Goal: Information Seeking & Learning: Get advice/opinions

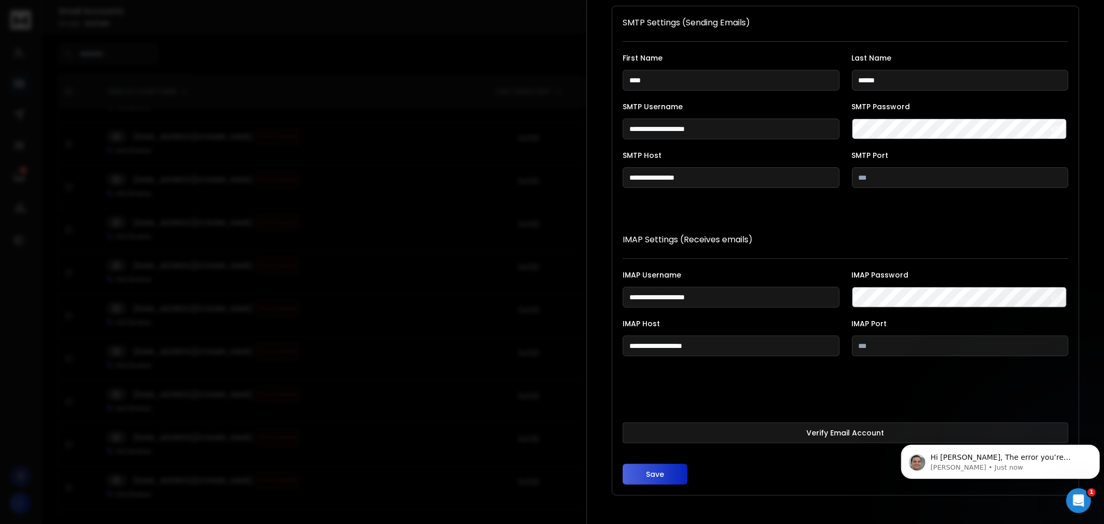
click at [658, 464] on button "Save" at bounding box center [655, 474] width 65 height 21
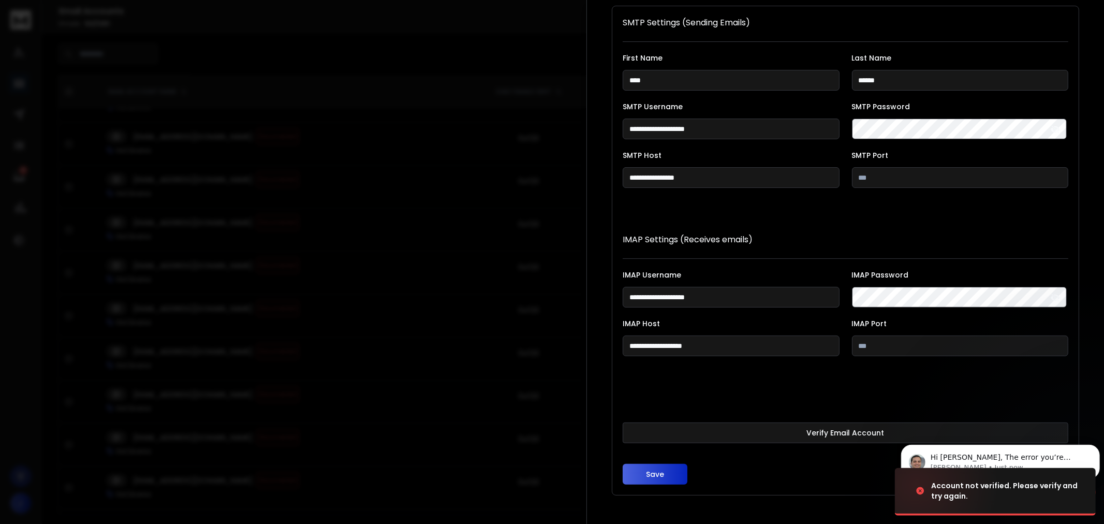
click at [656, 469] on button "Save" at bounding box center [655, 474] width 65 height 21
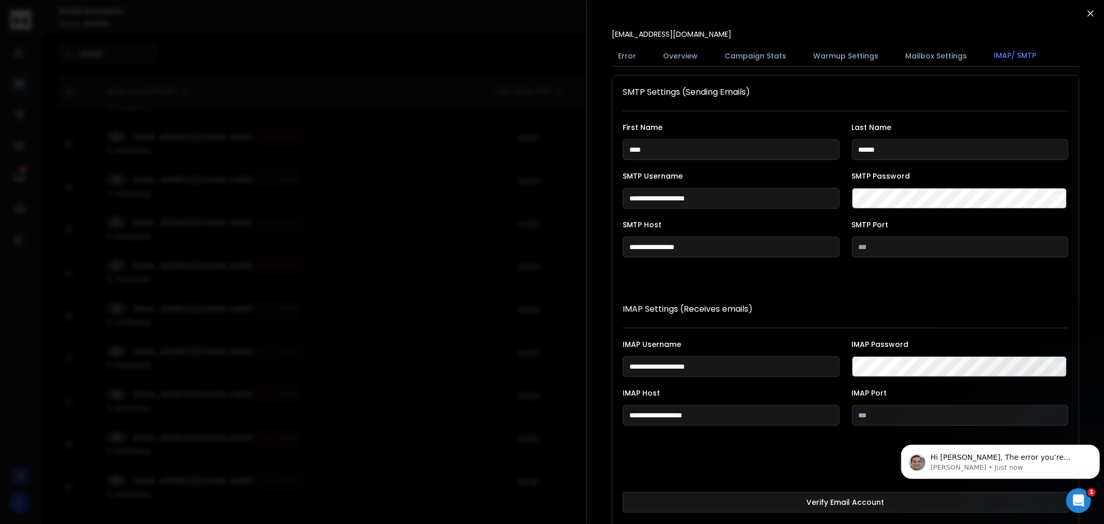
click at [1086, 10] on icon "button" at bounding box center [1090, 13] width 10 height 10
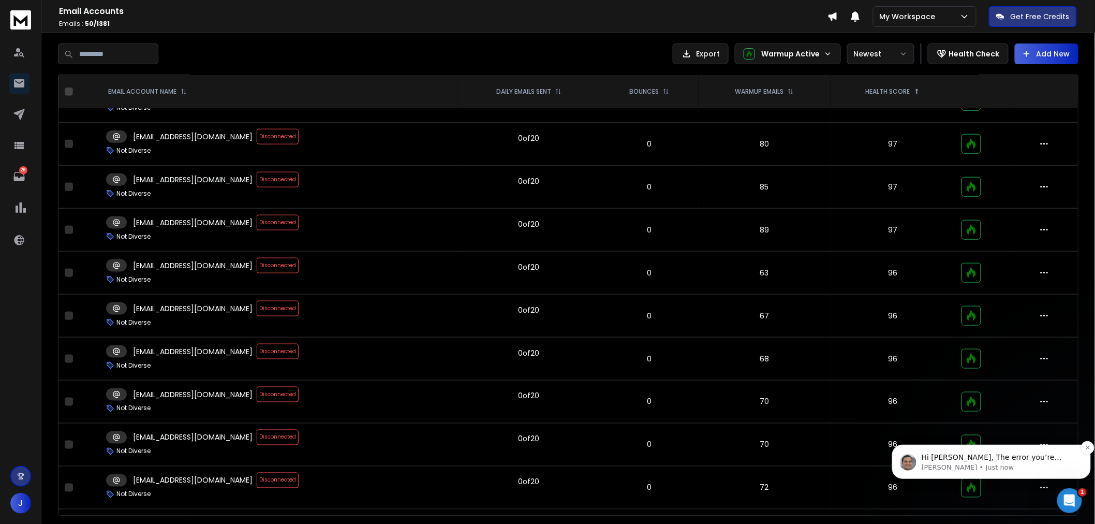
click at [1006, 462] on p "[PERSON_NAME] • Just now" at bounding box center [999, 466] width 156 height 9
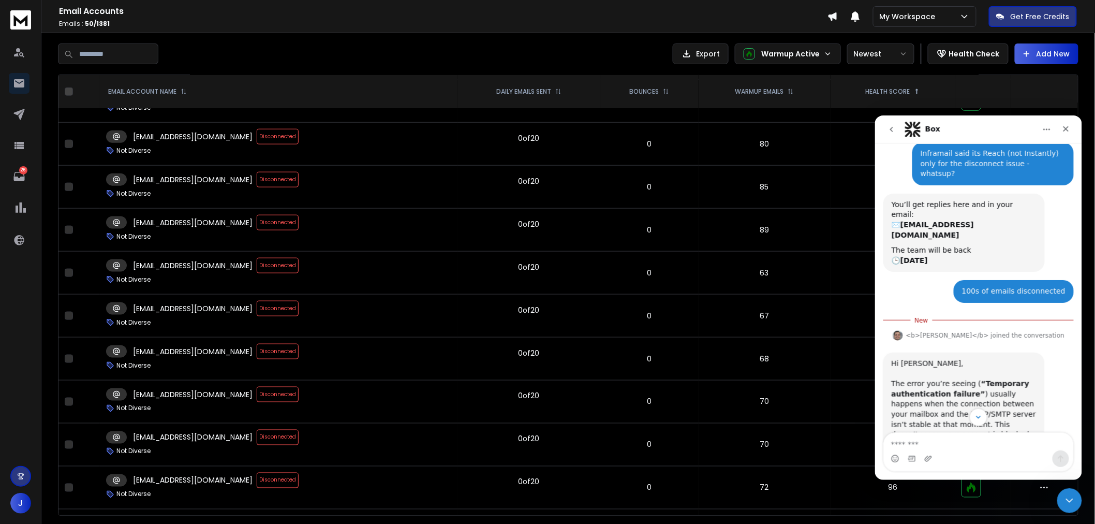
scroll to position [174, 0]
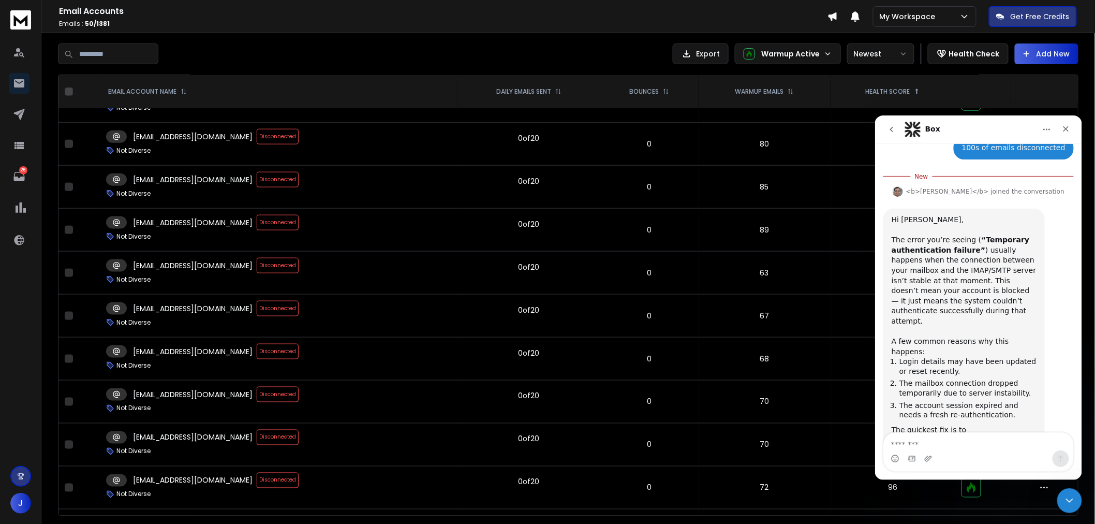
drag, startPoint x: 890, startPoint y: 300, endPoint x: 971, endPoint y: 409, distance: 135.7
click at [971, 409] on div "Hi [PERSON_NAME], The error you’re seeing ( “Temporary authentication failure” …" at bounding box center [963, 344] width 145 height 261
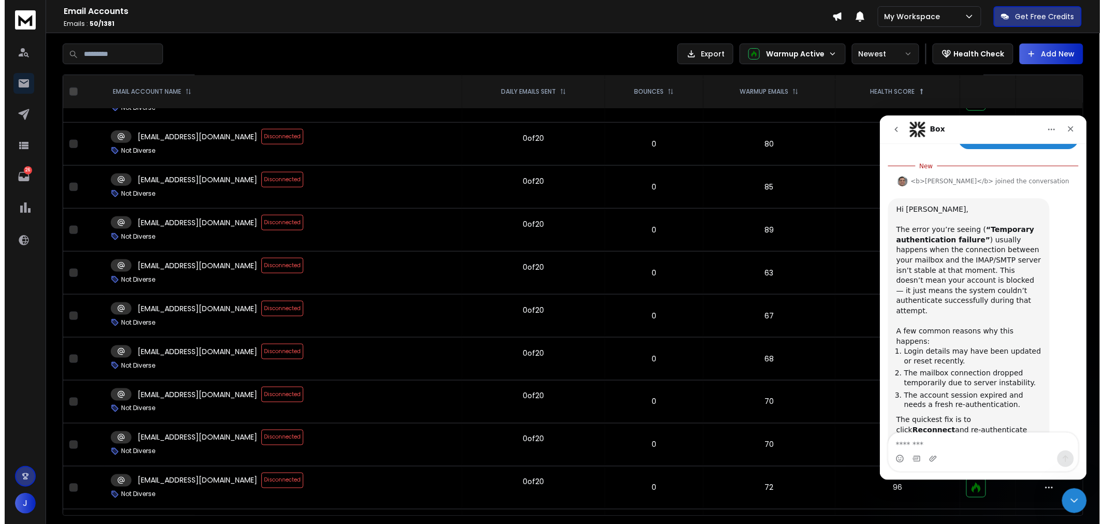
scroll to position [185, 0]
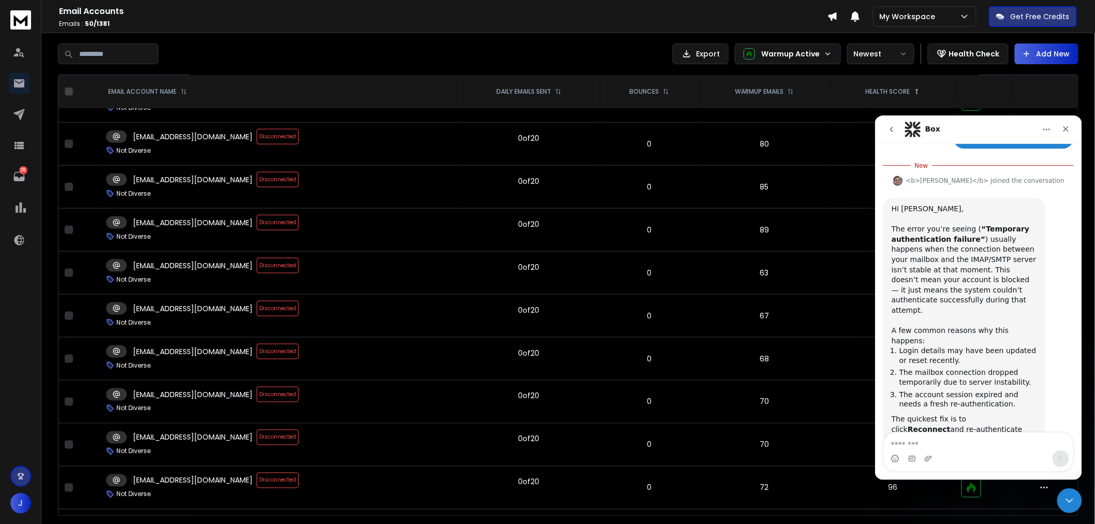
drag, startPoint x: 893, startPoint y: 194, endPoint x: 953, endPoint y: 412, distance: 226.3
click at [953, 412] on div "Hi [PERSON_NAME], The error you’re seeing ( “Temporary authentication failure” …" at bounding box center [978, 345] width 190 height 296
copy div "he error you’re seeing ( “Temporary authentication failure” ) usually happens w…"
click at [21, 245] on icon at bounding box center [19, 240] width 12 height 12
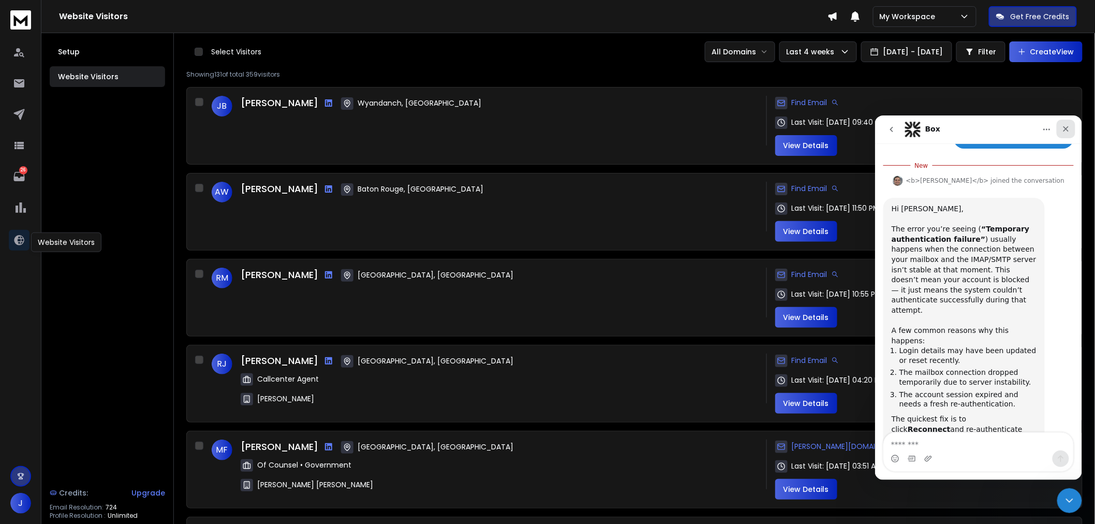
click at [1059, 126] on div "Close" at bounding box center [1065, 128] width 19 height 19
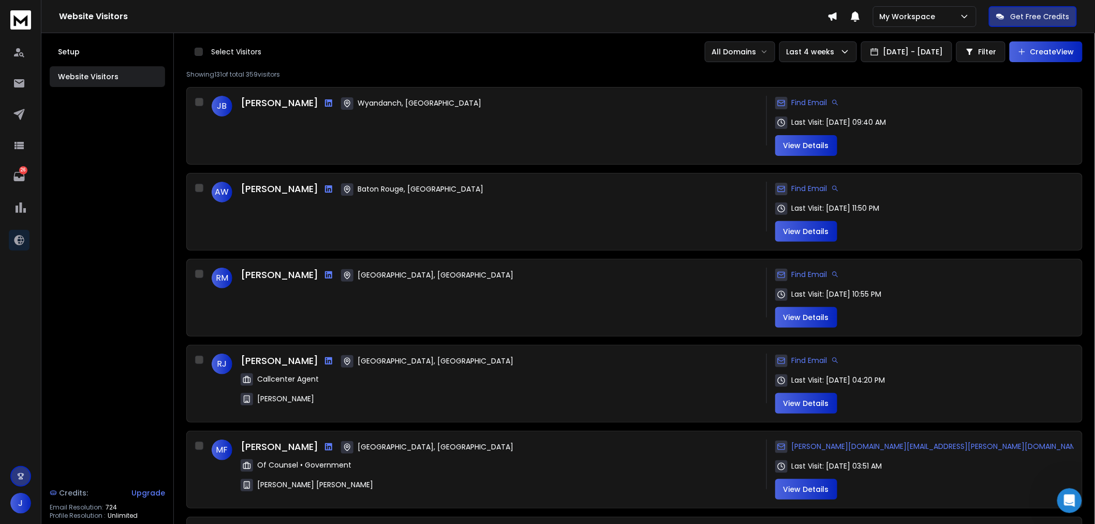
click at [720, 49] on button "All Domains" at bounding box center [740, 51] width 70 height 21
